Goal: Check status

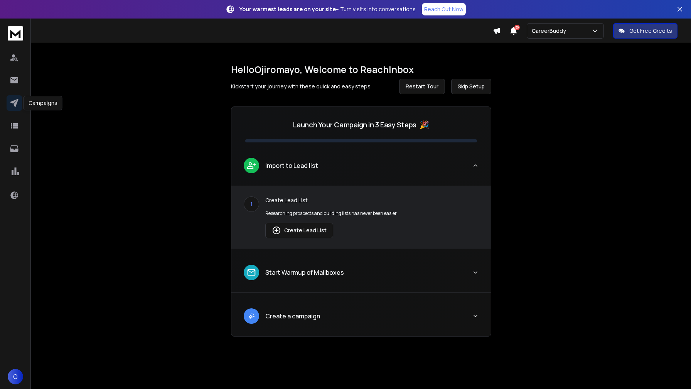
click at [11, 101] on icon at bounding box center [14, 102] width 9 height 9
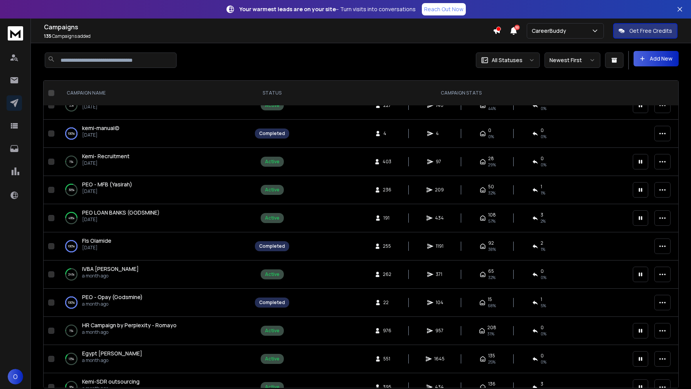
scroll to position [71, 0]
click at [144, 330] on p "a month ago" at bounding box center [129, 331] width 95 height 6
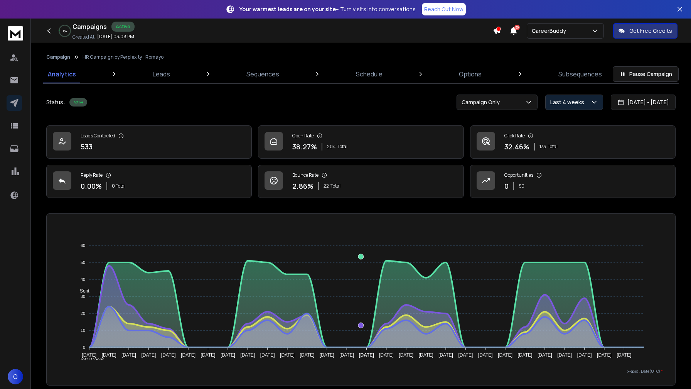
click at [576, 102] on button "Last 4 weeks" at bounding box center [575, 102] width 58 height 15
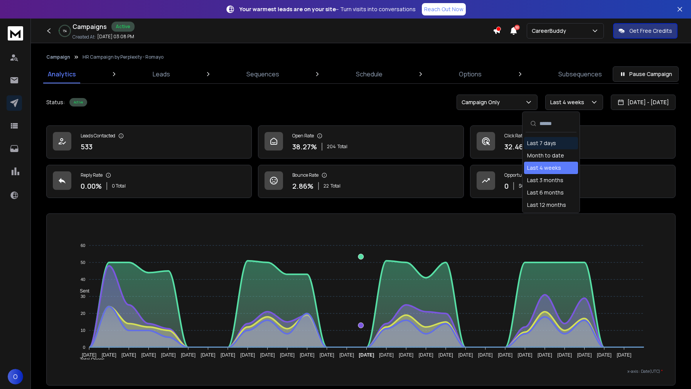
click at [559, 145] on div "Last 7 days" at bounding box center [551, 143] width 54 height 12
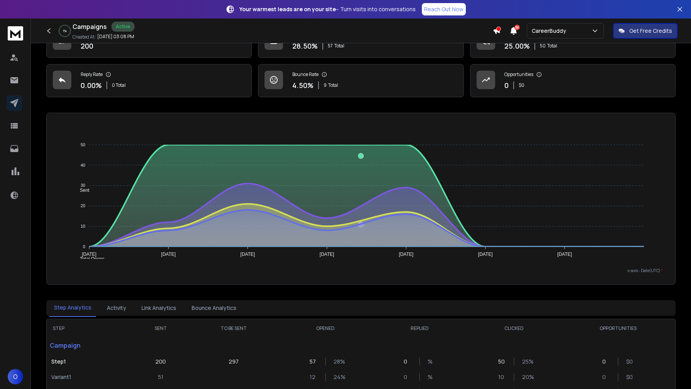
scroll to position [158, 0]
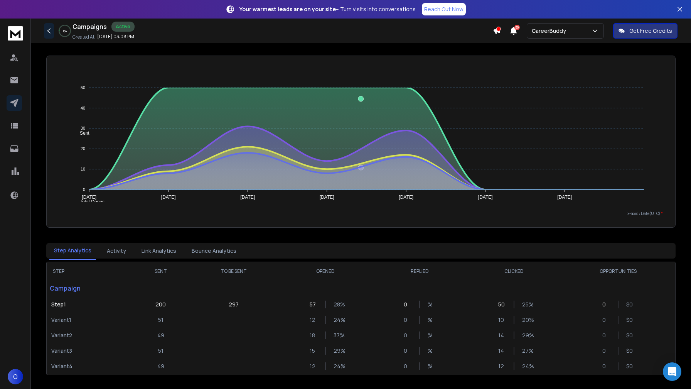
click at [48, 30] on icon at bounding box center [49, 30] width 7 height 7
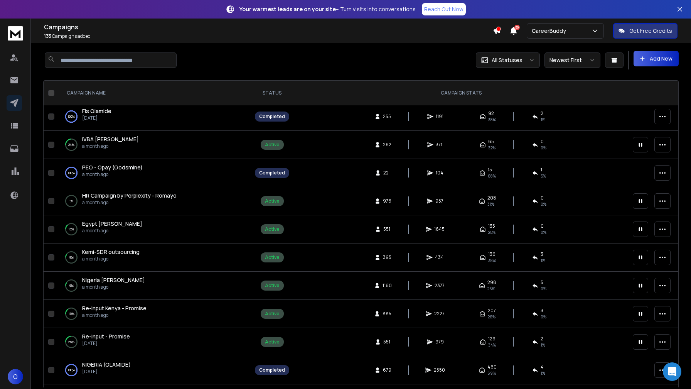
scroll to position [201, 0]
click at [154, 203] on p "a month ago" at bounding box center [129, 202] width 95 height 6
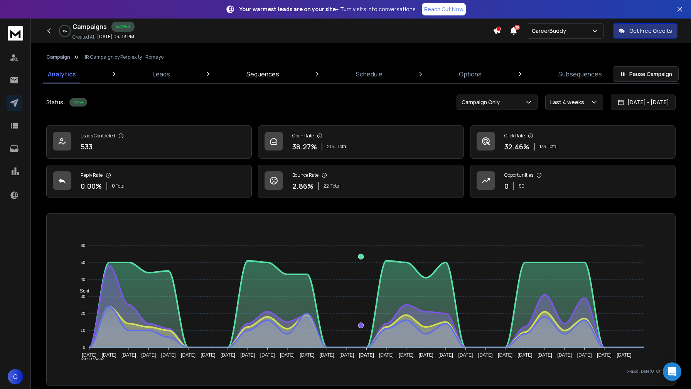
click at [275, 78] on p "Sequences" at bounding box center [263, 73] width 33 height 9
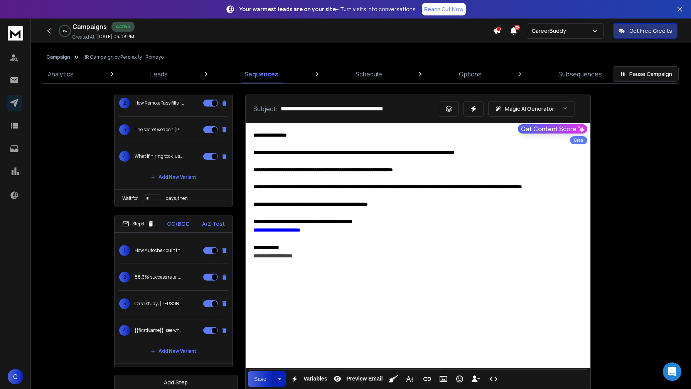
scroll to position [135, 0]
